Goal: Communication & Community: Answer question/provide support

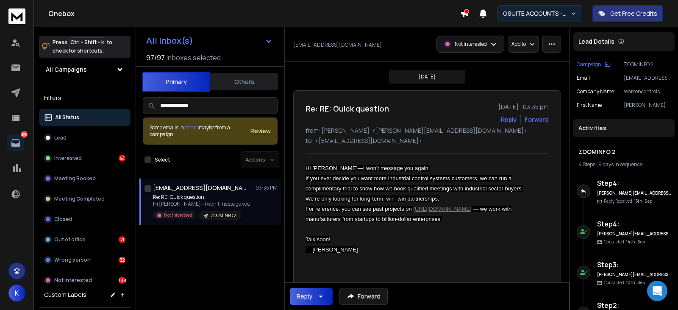
click at [518, 16] on p "GSUITE ACCOUNTS - NEW SET" at bounding box center [536, 13] width 67 height 8
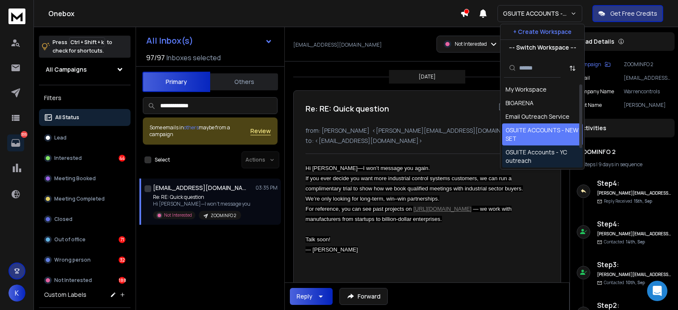
scroll to position [27, 0]
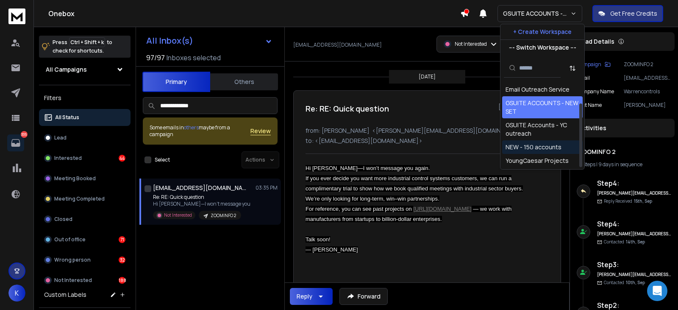
click at [546, 150] on div "NEW - 150 accounts" at bounding box center [533, 147] width 56 height 8
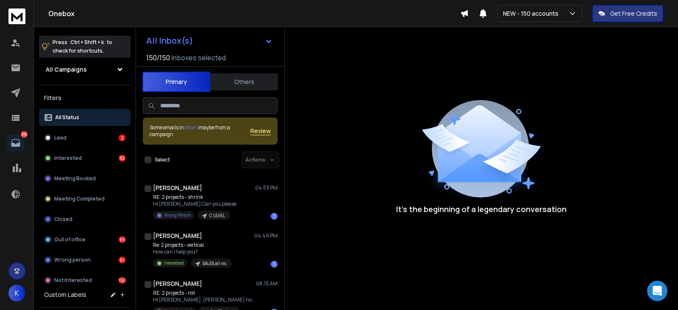
click at [183, 106] on input at bounding box center [210, 105] width 135 height 17
paste input "**********"
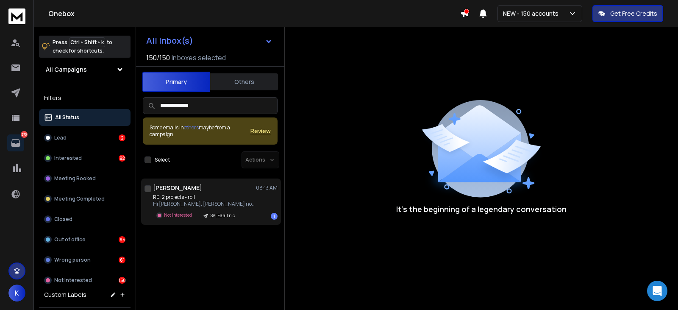
click at [190, 198] on p "RE: 2 projects - roll" at bounding box center [204, 197] width 102 height 7
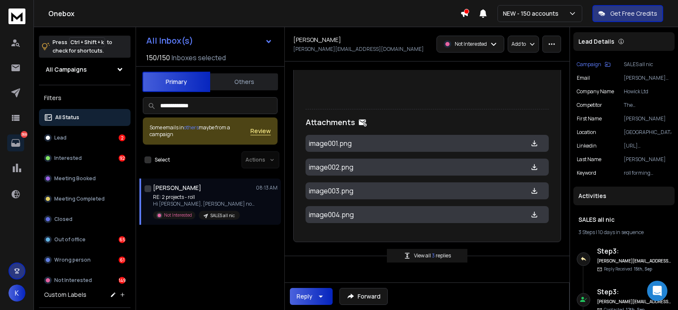
scroll to position [1538, 0]
click at [306, 290] on button "Reply" at bounding box center [311, 296] width 43 height 17
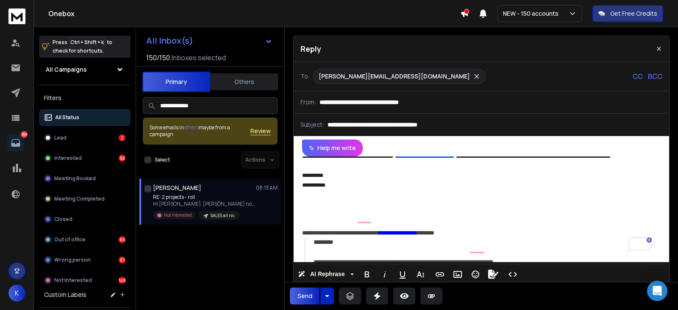
scroll to position [0, 0]
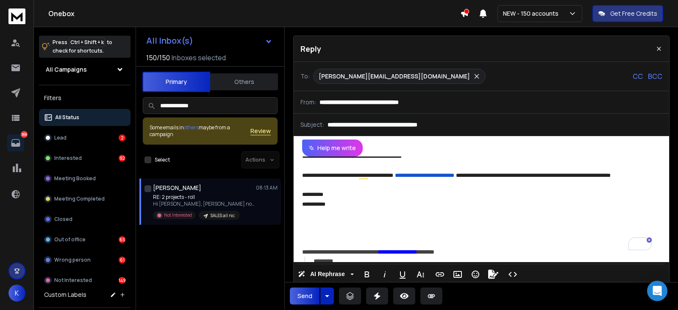
click at [310, 298] on button "Send" at bounding box center [305, 295] width 30 height 17
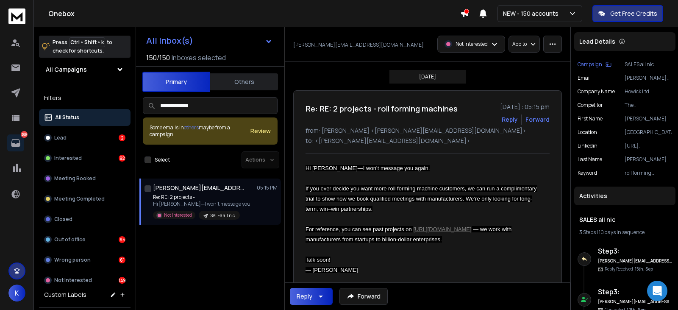
click at [220, 106] on input "**********" at bounding box center [210, 105] width 135 height 17
paste input
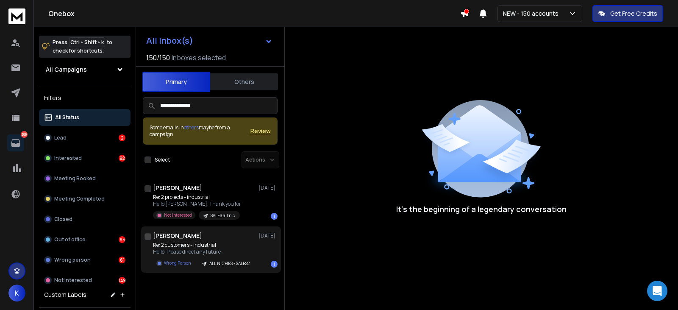
click at [244, 241] on div "[PERSON_NAME] [DATE] Re: 2 customers - industrial Hello, Please direct any futu…" at bounding box center [215, 249] width 125 height 36
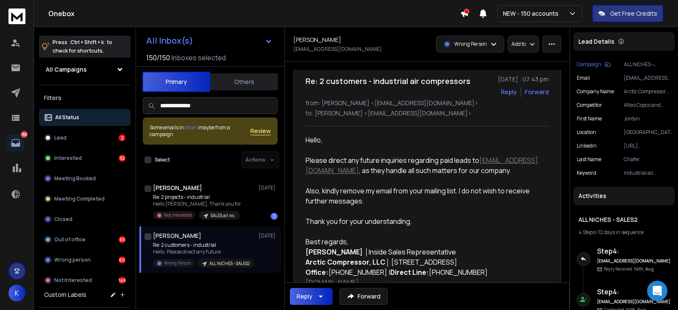
scroll to position [42, 0]
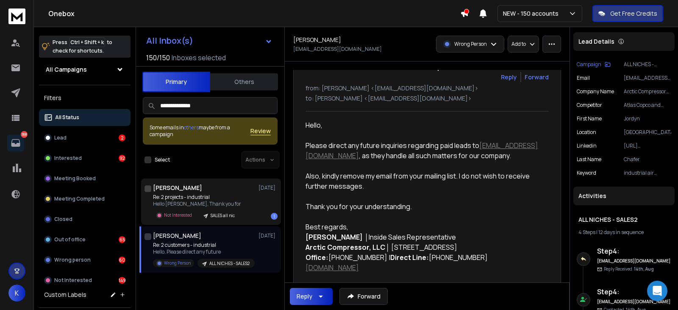
click at [216, 182] on div "[PERSON_NAME] [DATE] Re: 2 projects - industrial Hello [PERSON_NAME], Thank you…" at bounding box center [211, 201] width 140 height 46
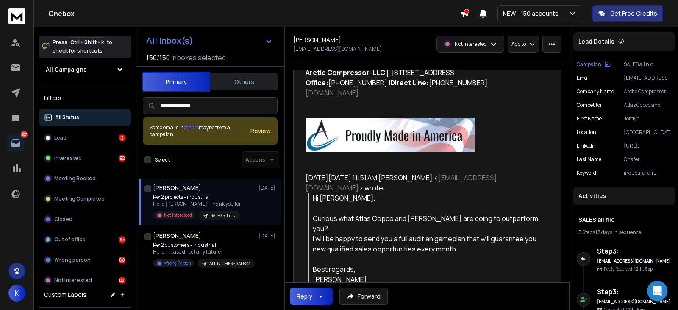
scroll to position [254, 0]
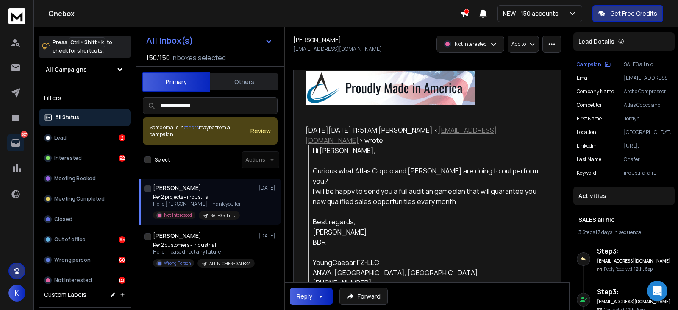
click at [304, 293] on div "Reply" at bounding box center [305, 296] width 16 height 8
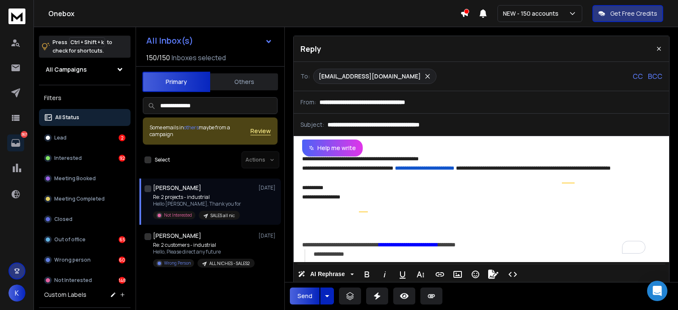
scroll to position [42, 0]
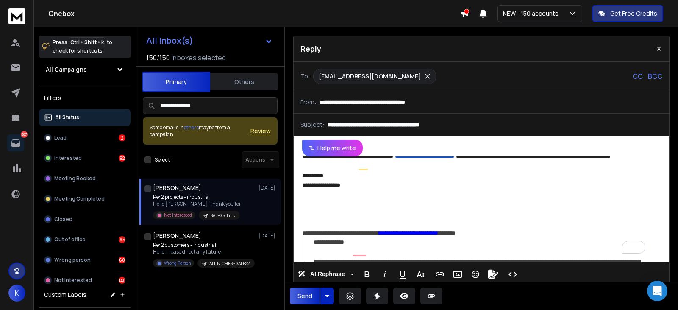
click at [303, 294] on button "Send" at bounding box center [305, 295] width 30 height 17
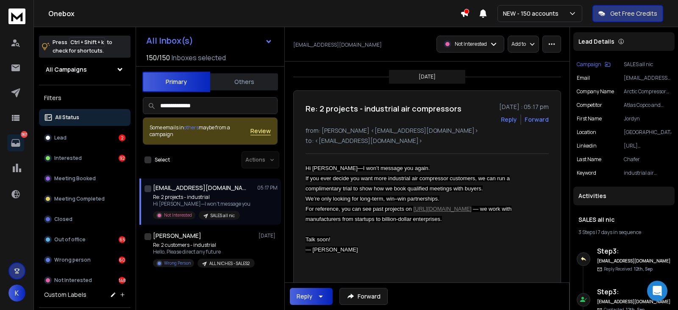
click at [253, 108] on input "**********" at bounding box center [210, 105] width 135 height 17
paste input
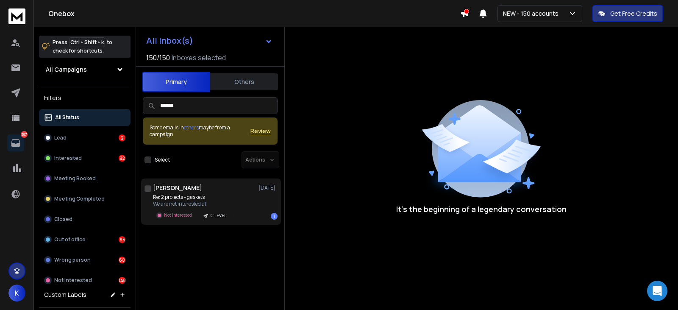
click at [210, 203] on p "We are not interested at" at bounding box center [192, 203] width 78 height 7
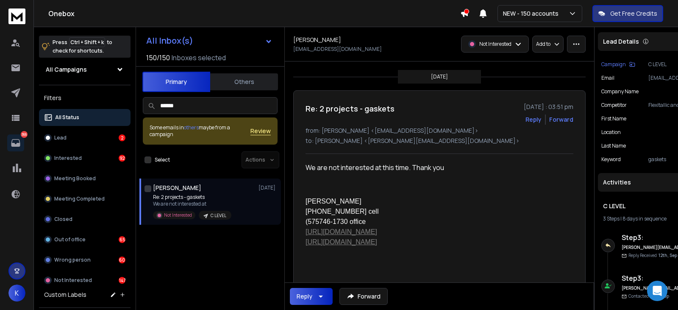
click at [311, 294] on div "Reply" at bounding box center [305, 296] width 16 height 8
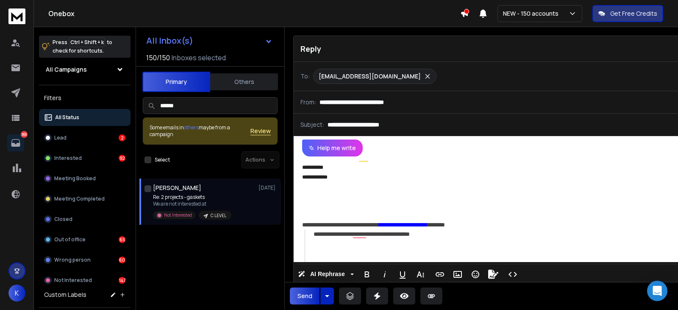
scroll to position [0, 0]
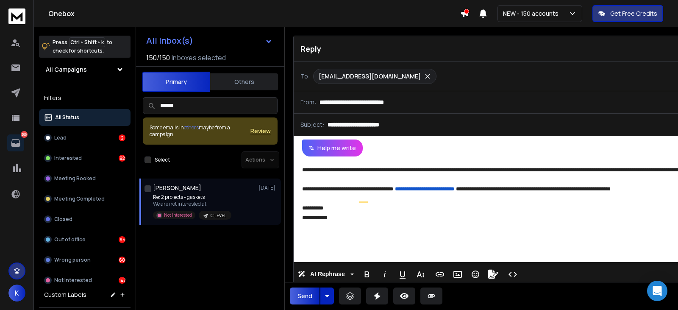
click at [308, 299] on button "Send" at bounding box center [305, 295] width 30 height 17
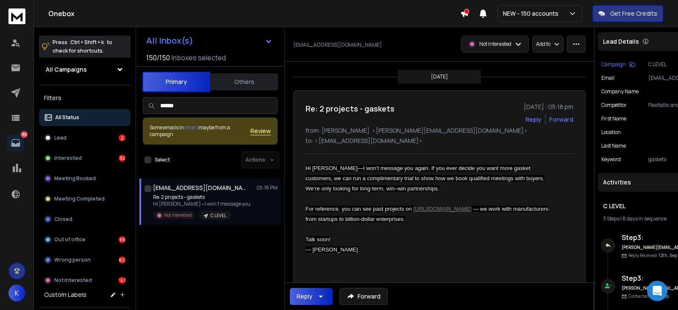
click at [228, 102] on input "****" at bounding box center [210, 105] width 135 height 17
paste input "**********"
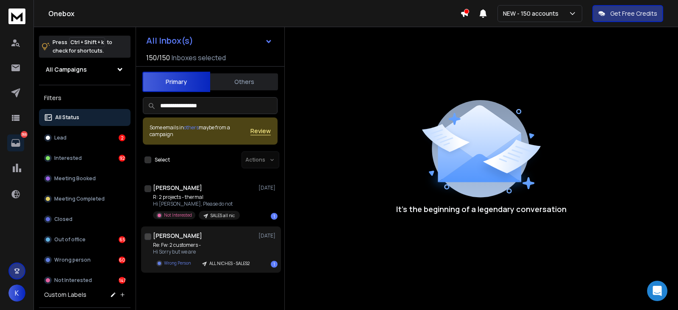
type input "**********"
click at [237, 243] on p "Re: Fw: 2 customers -" at bounding box center [204, 244] width 102 height 7
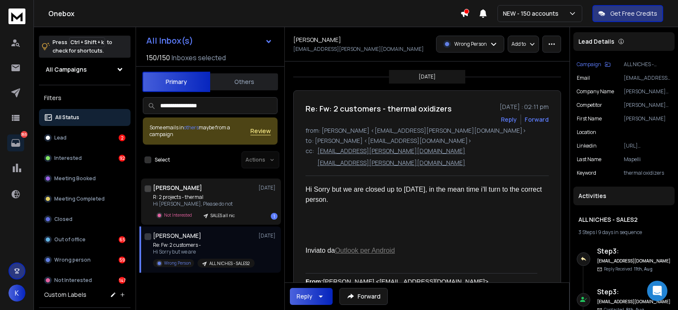
click at [231, 200] on p "Hi [PERSON_NAME], Please do not" at bounding box center [196, 203] width 87 height 7
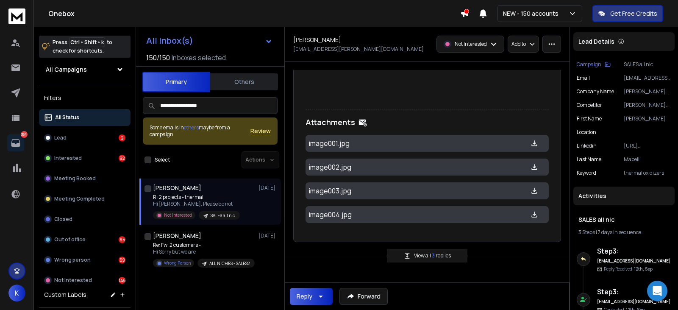
scroll to position [1349, 0]
click at [305, 293] on div "Reply" at bounding box center [305, 296] width 16 height 8
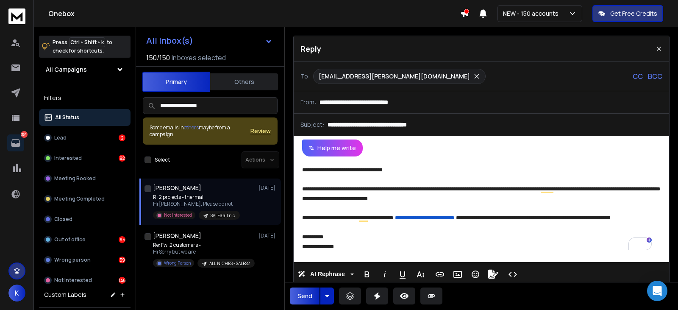
scroll to position [42, 0]
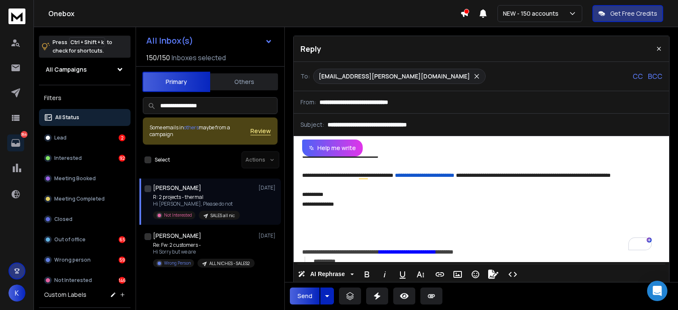
click at [309, 295] on button "Send" at bounding box center [305, 295] width 30 height 17
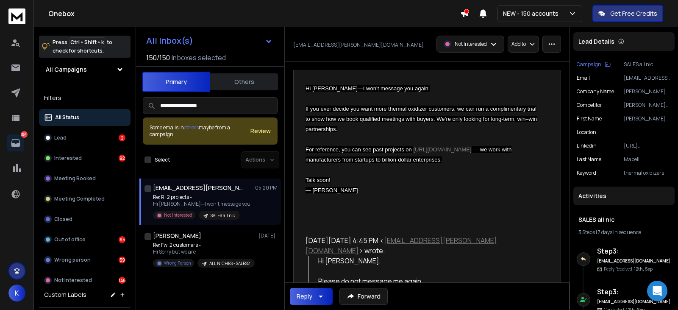
scroll to position [85, 0]
